Goal: Task Accomplishment & Management: Manage account settings

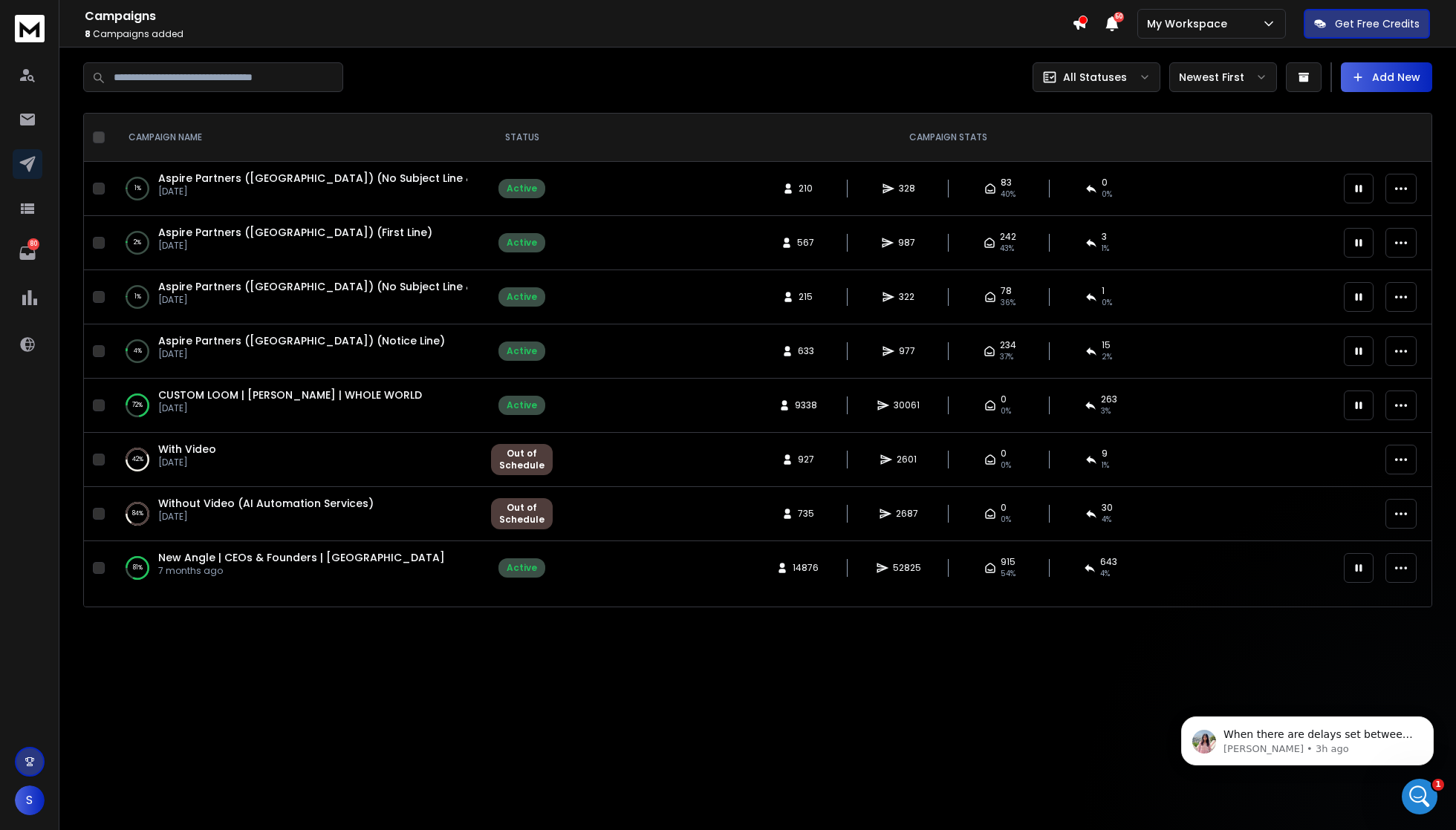
click at [1416, 788] on icon "Open Intercom Messenger" at bounding box center [1419, 796] width 24 height 24
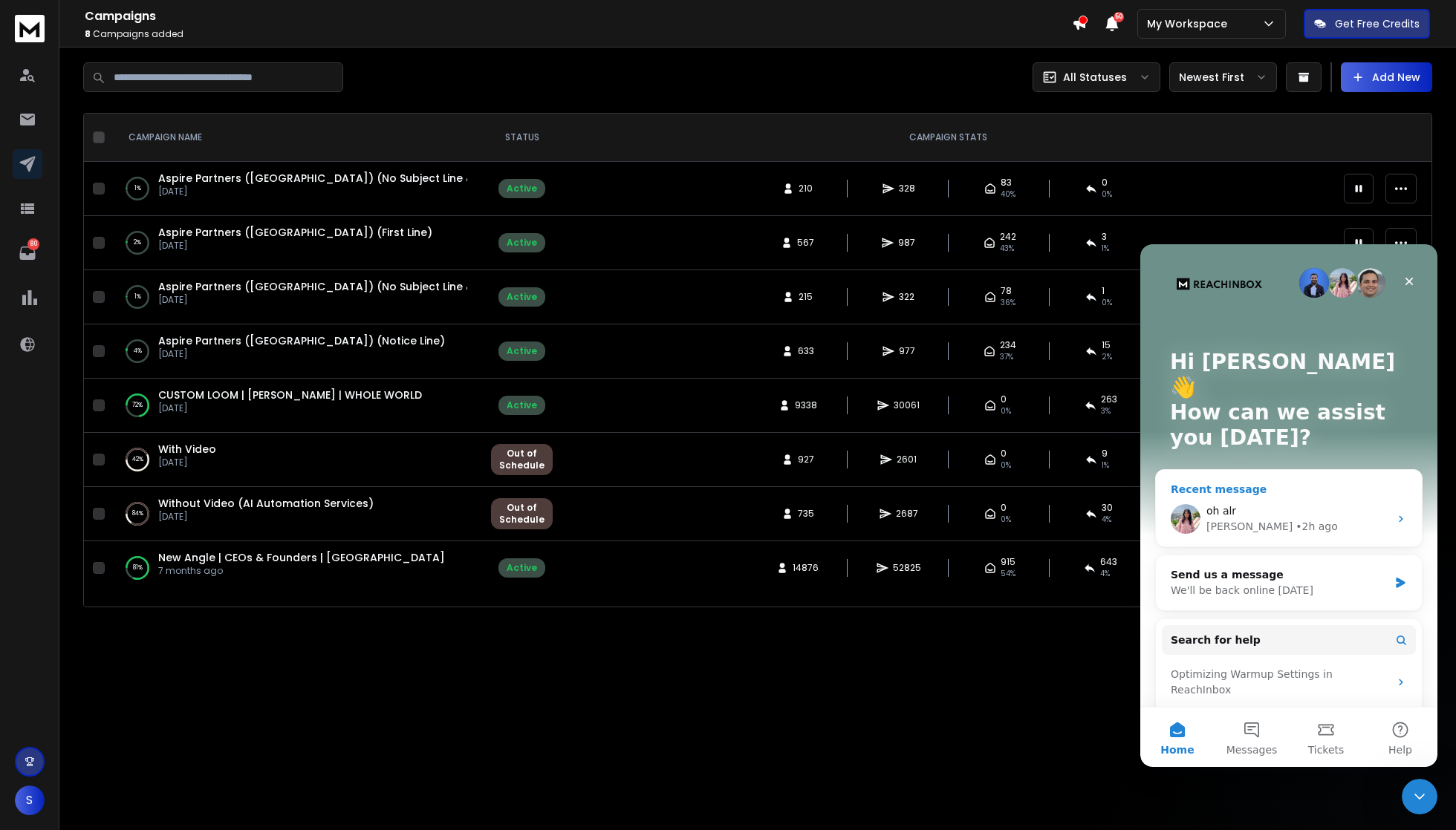
click at [1310, 519] on div "[PERSON_NAME] • 2h ago" at bounding box center [1297, 527] width 182 height 16
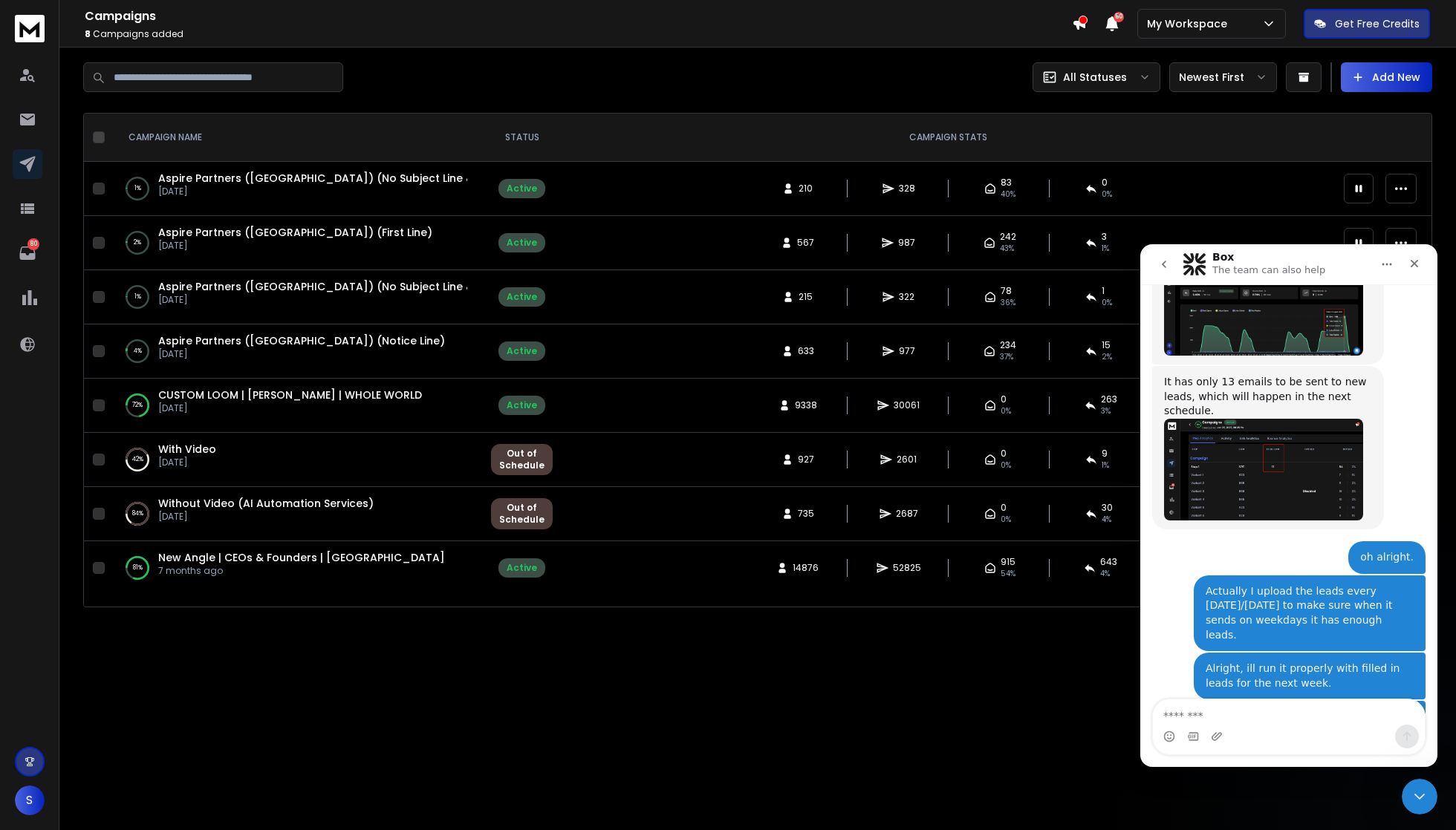
click at [1421, 789] on icon "Close Intercom Messenger" at bounding box center [1419, 796] width 18 height 18
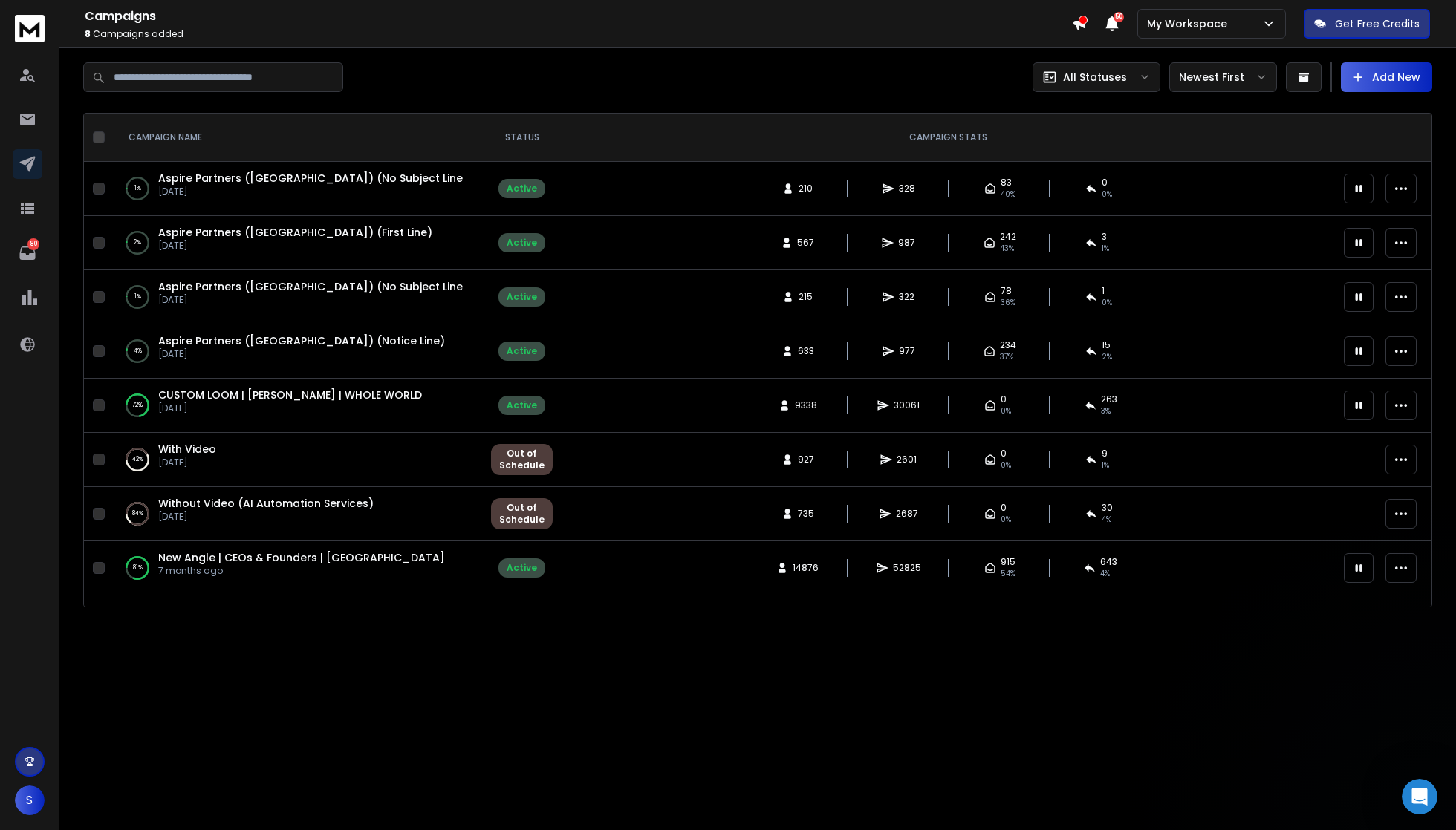
scroll to position [174, 0]
click at [24, 262] on icon at bounding box center [27, 253] width 18 height 18
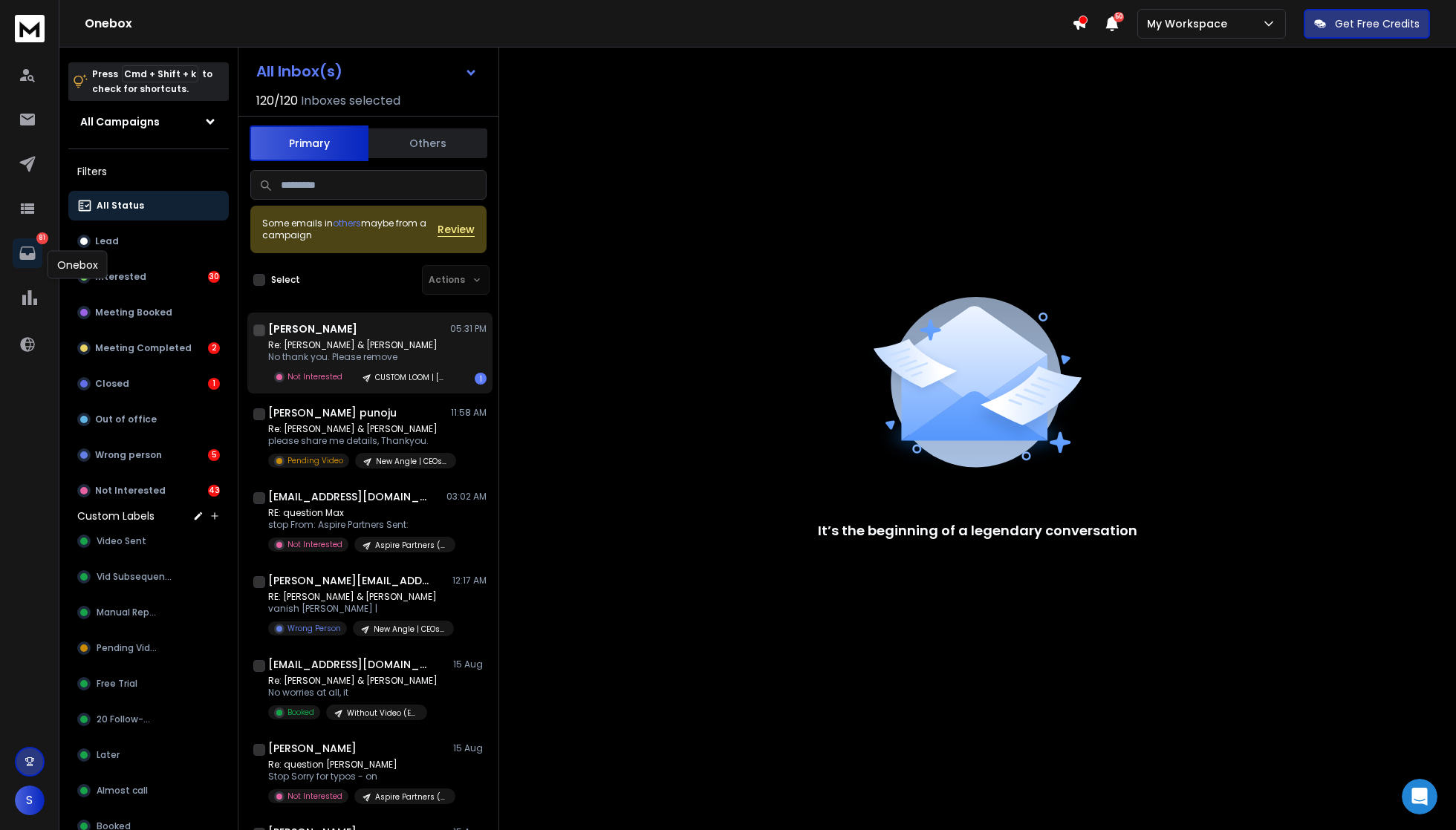
click at [331, 325] on div "[PERSON_NAME] 05:31 PM" at bounding box center [378, 329] width 219 height 15
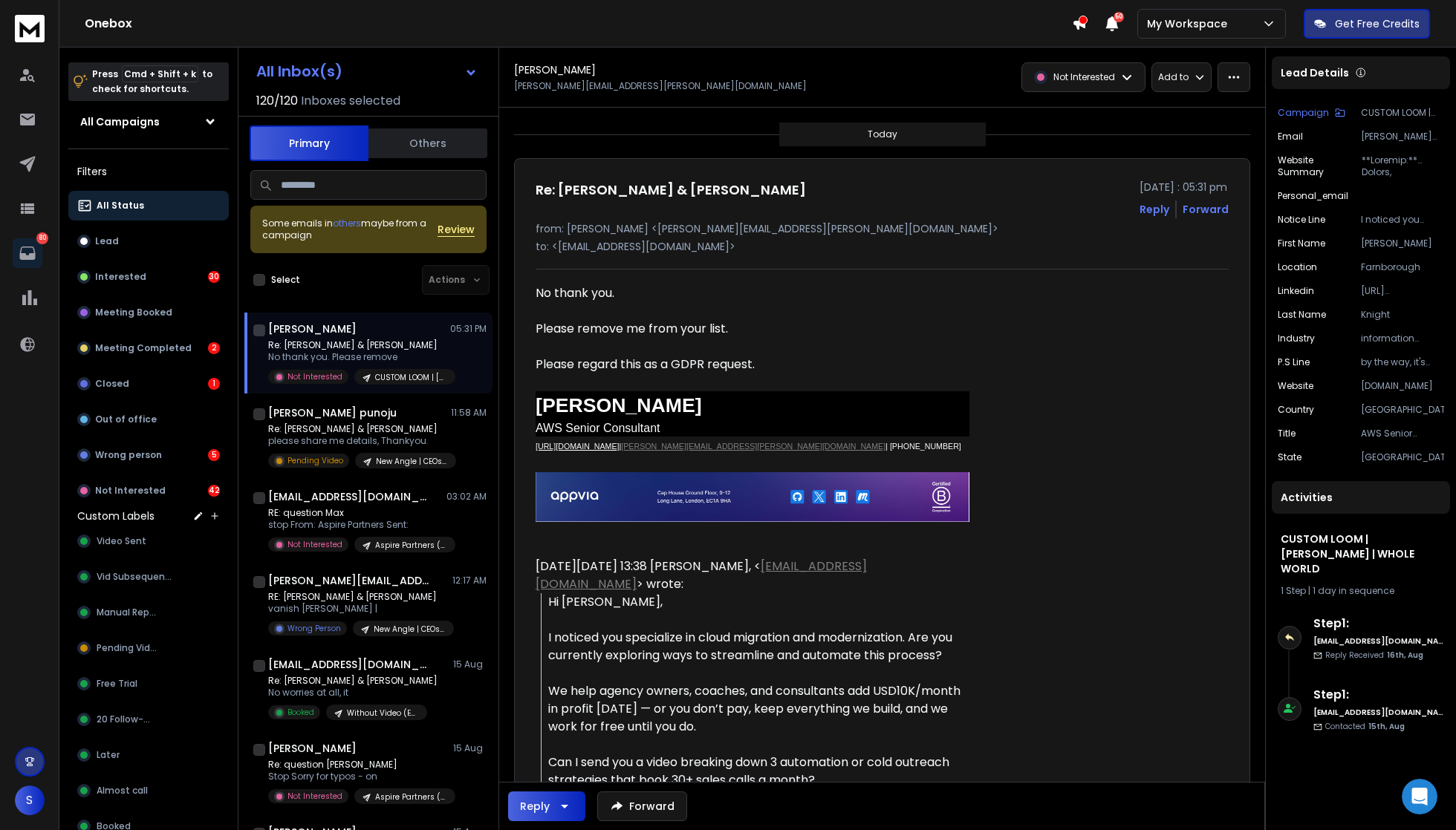
click at [1233, 82] on icon "button" at bounding box center [1234, 77] width 14 height 14
click at [1187, 189] on div "Block email" at bounding box center [1175, 181] width 78 height 15
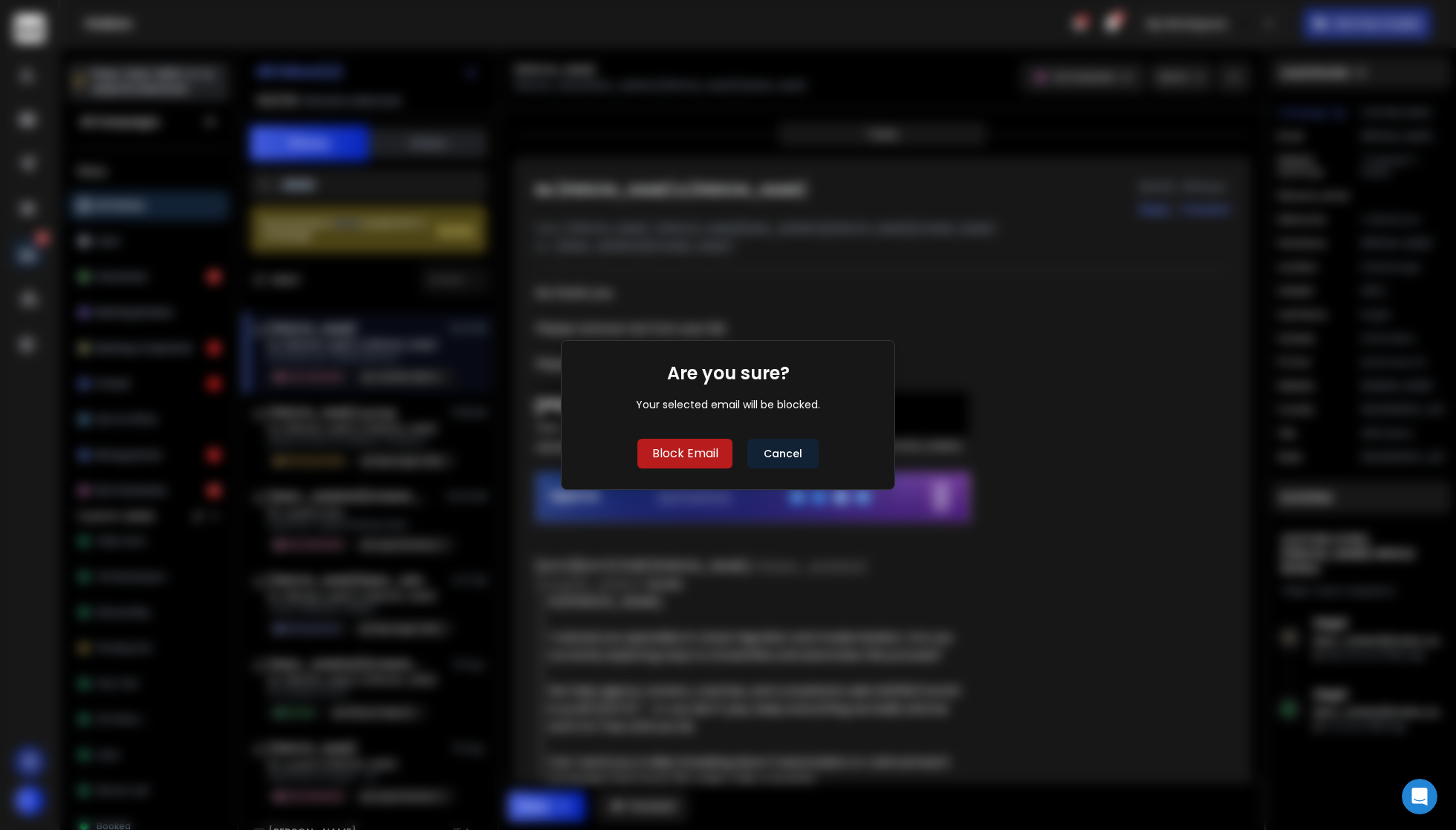
click at [699, 449] on button "Block Email" at bounding box center [684, 454] width 95 height 29
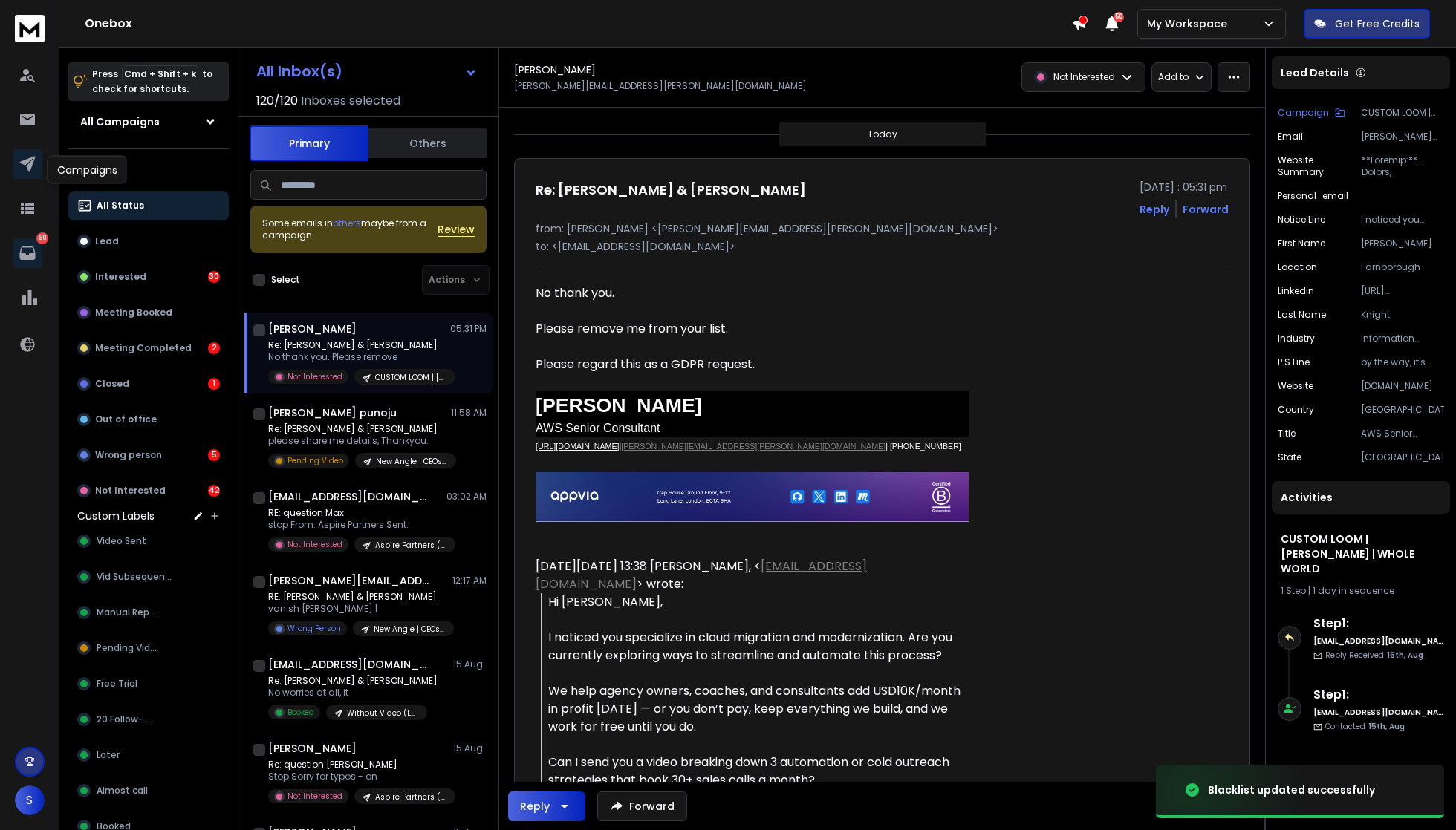
click at [25, 170] on icon at bounding box center [27, 164] width 18 height 18
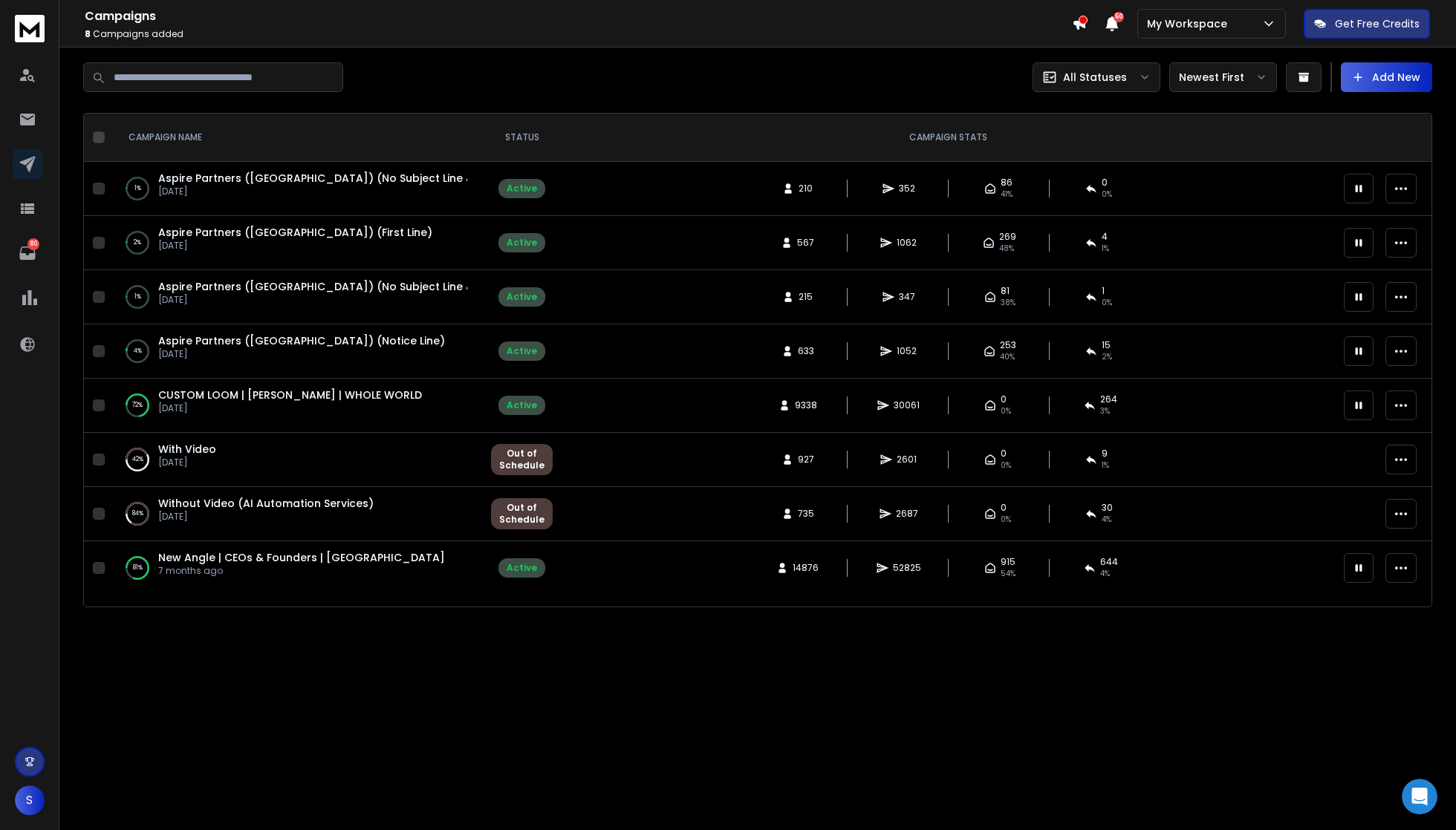
click at [278, 405] on p "[DATE]" at bounding box center [290, 408] width 263 height 12
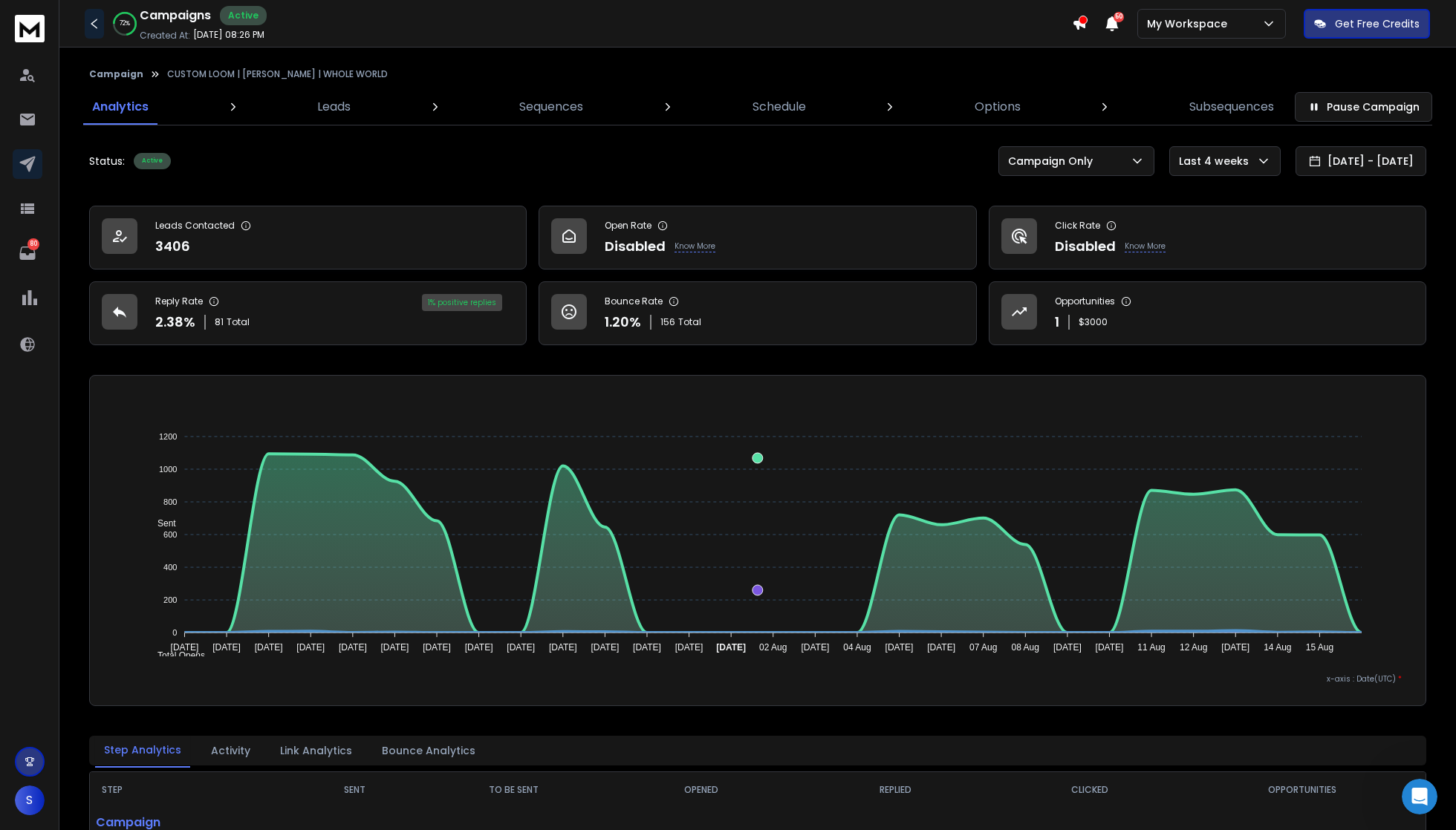
click at [96, 18] on icon at bounding box center [95, 24] width 14 height 14
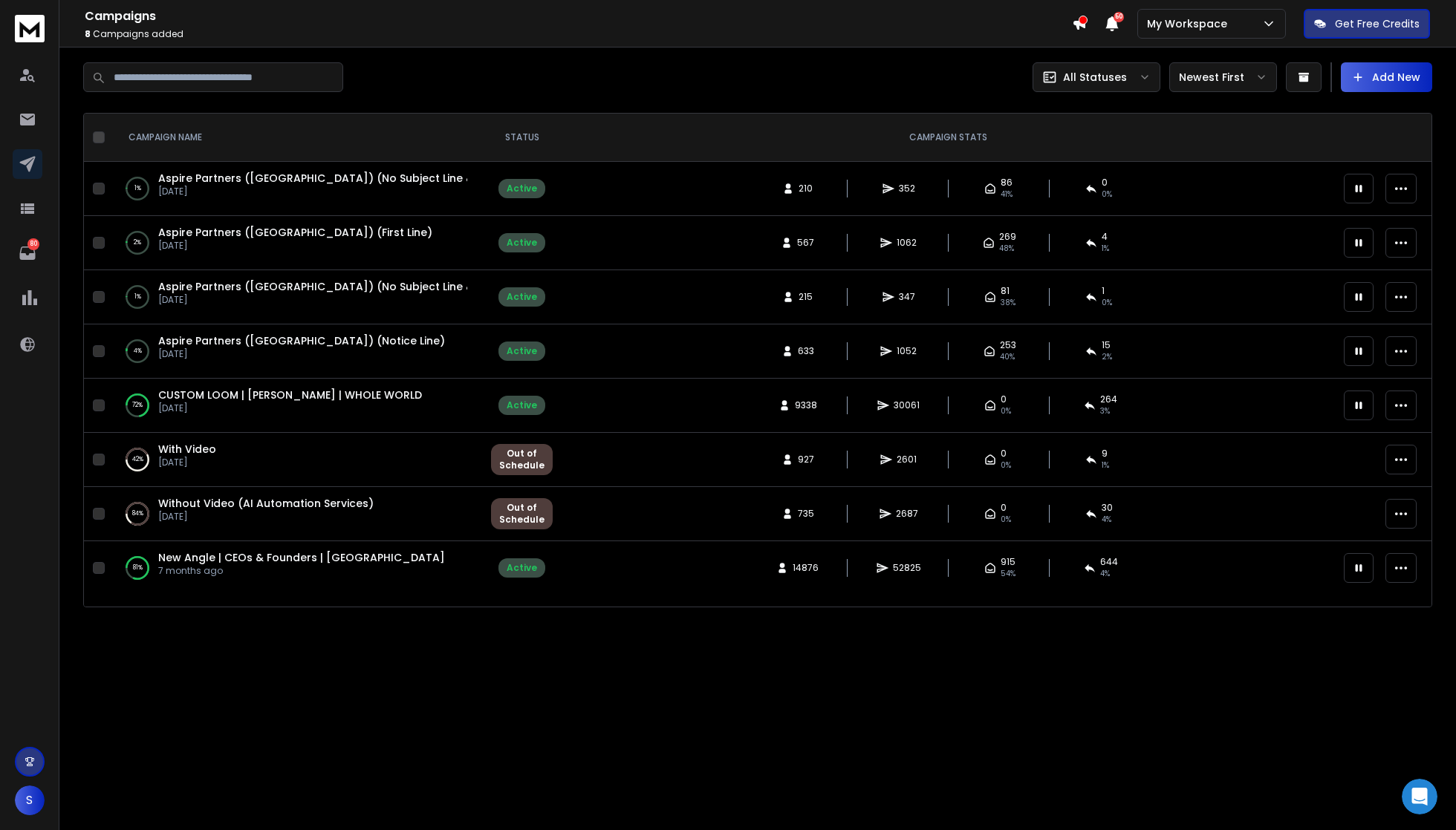
click at [196, 567] on p "7 months ago" at bounding box center [302, 571] width 287 height 12
click at [259, 561] on span "New Angle | CEOs & Founders | [GEOGRAPHIC_DATA]" at bounding box center [302, 557] width 287 height 15
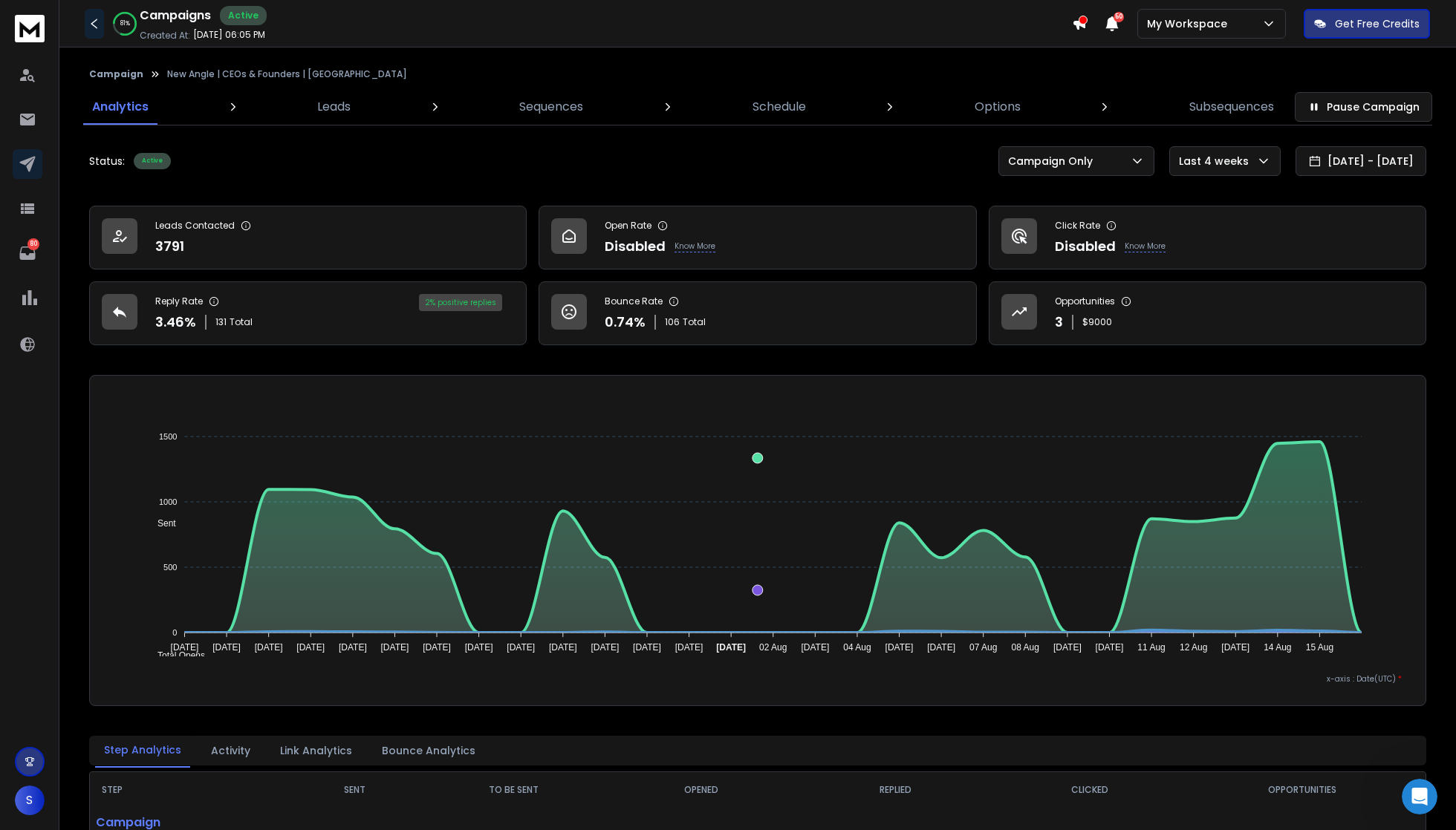
click at [97, 32] on button at bounding box center [95, 23] width 20 height 29
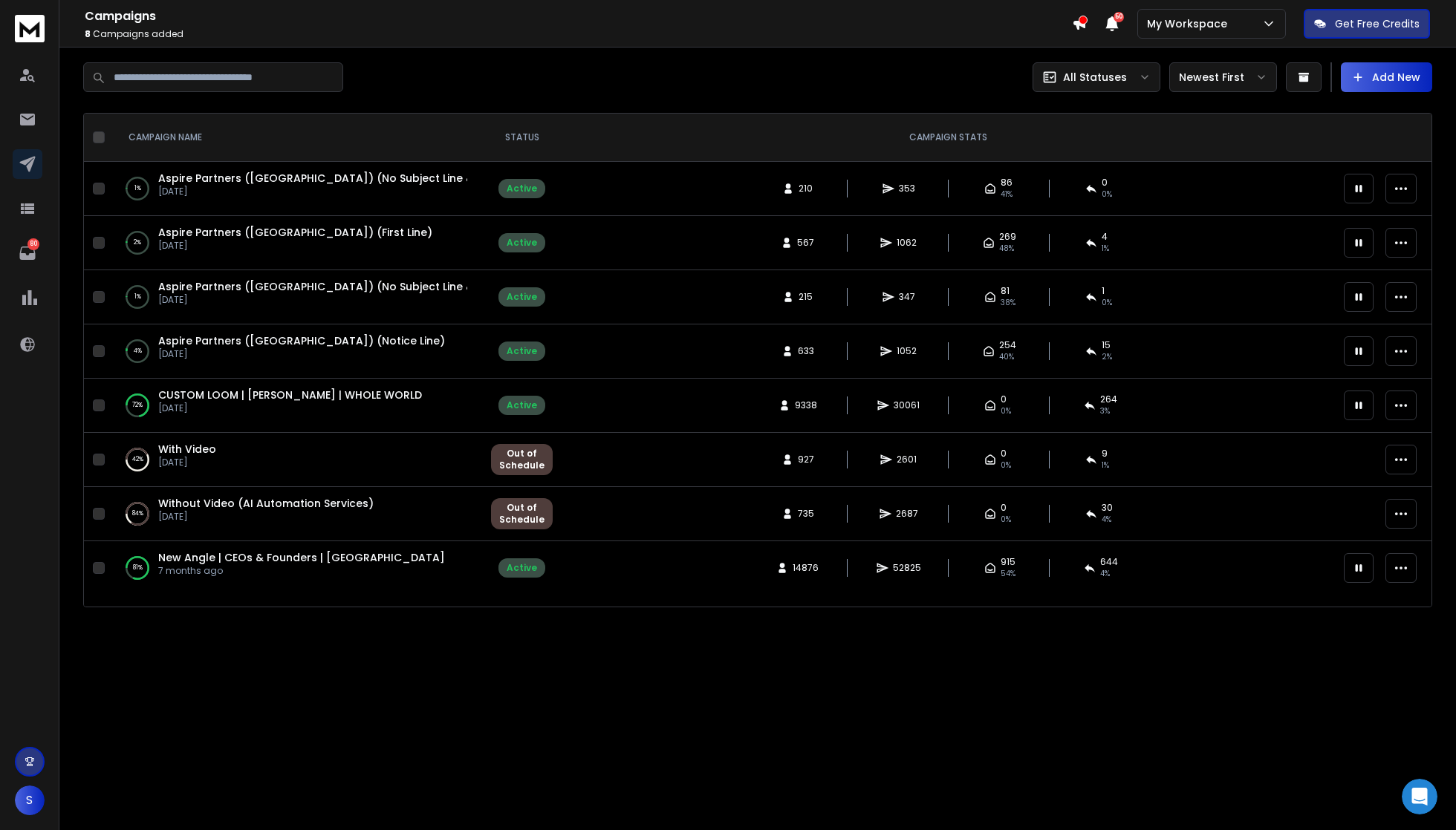
click at [257, 405] on p "[DATE]" at bounding box center [290, 408] width 263 height 12
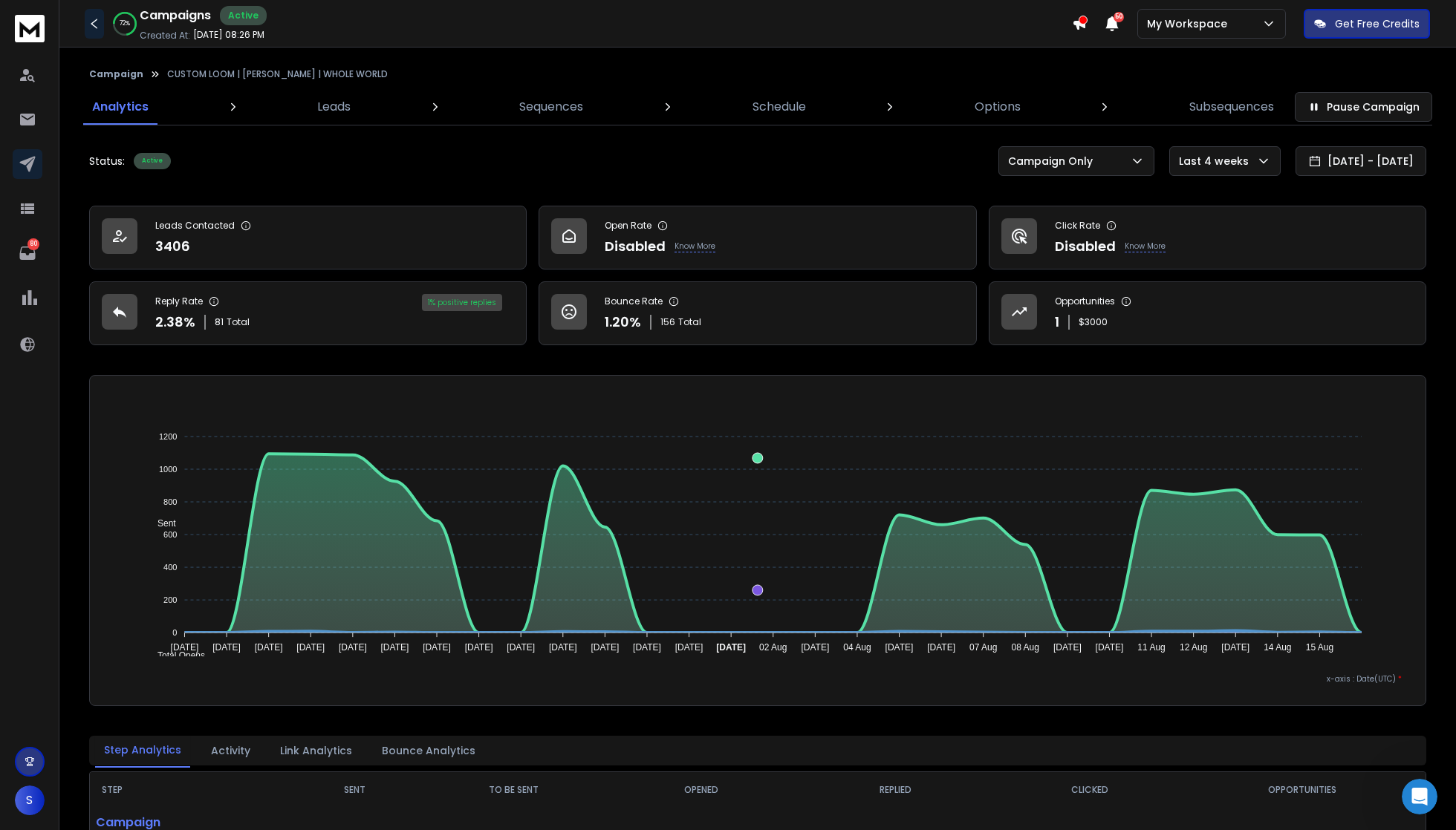
click at [97, 32] on button at bounding box center [95, 23] width 20 height 29
